Goal: Task Accomplishment & Management: Manage account settings

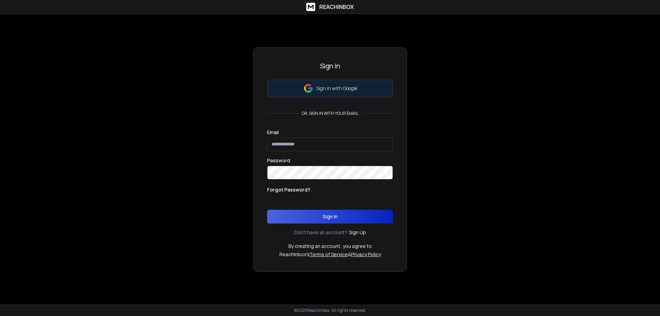
click at [300, 88] on button "Sign in with Google" at bounding box center [330, 88] width 126 height 17
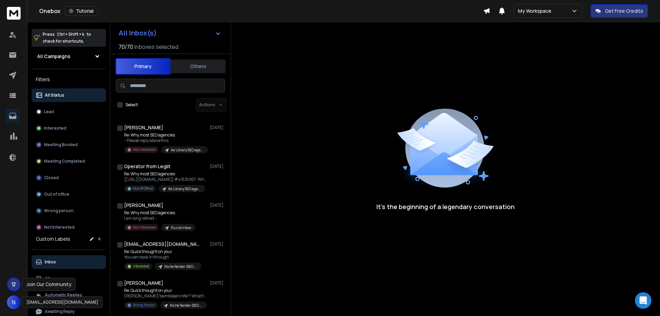
click at [14, 305] on span "N" at bounding box center [14, 302] width 14 height 14
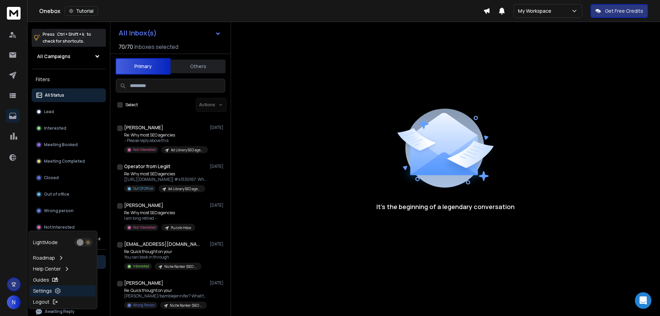
click at [52, 289] on p "Settings" at bounding box center [42, 290] width 19 height 7
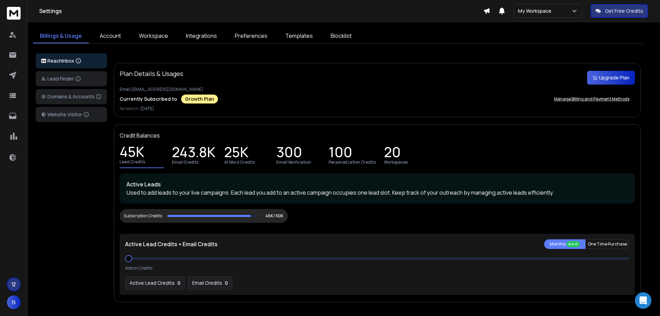
click at [144, 35] on link "Workspace" at bounding box center [153, 36] width 43 height 14
